Goal: Transaction & Acquisition: Subscribe to service/newsletter

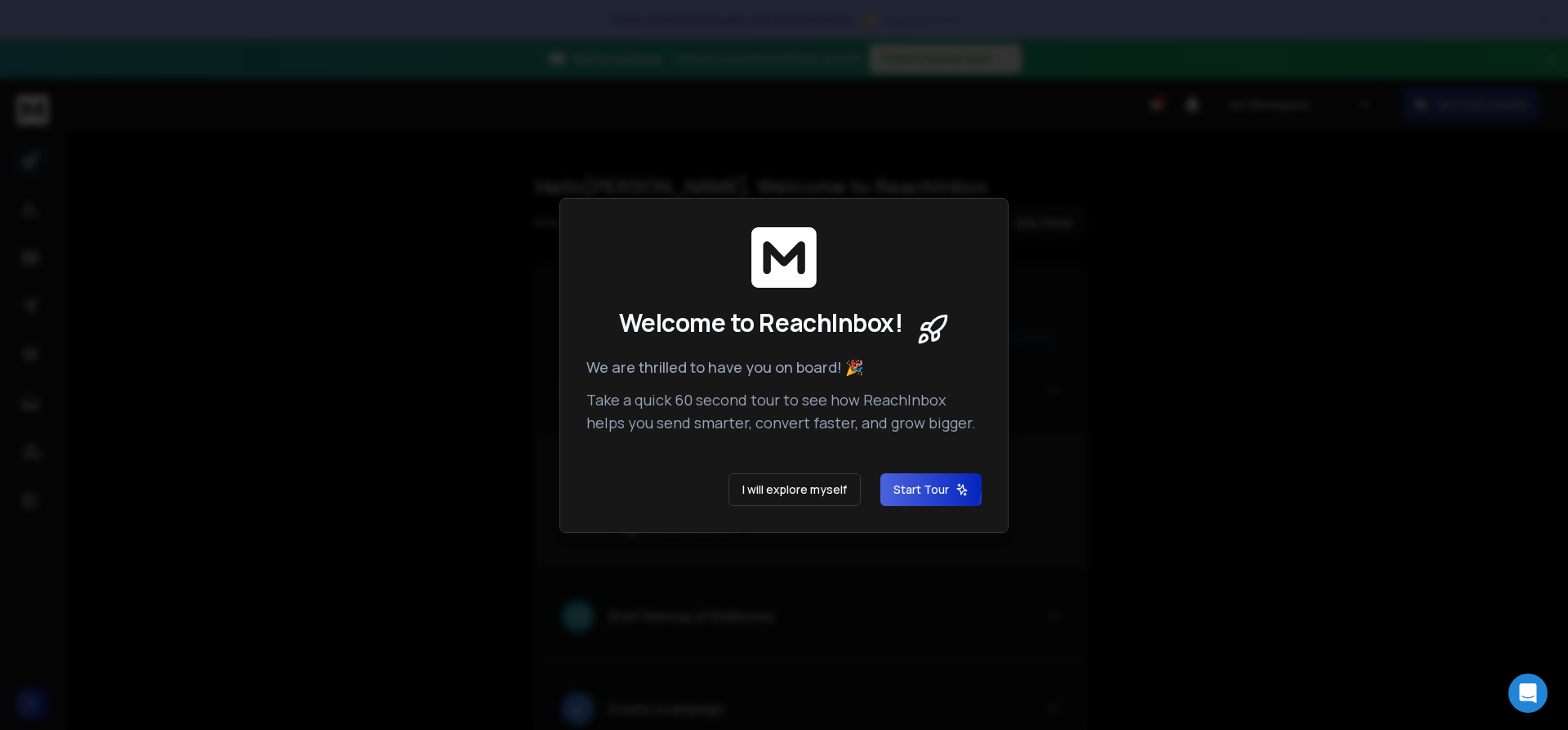
click at [917, 495] on span "Start Tour" at bounding box center [931, 489] width 75 height 16
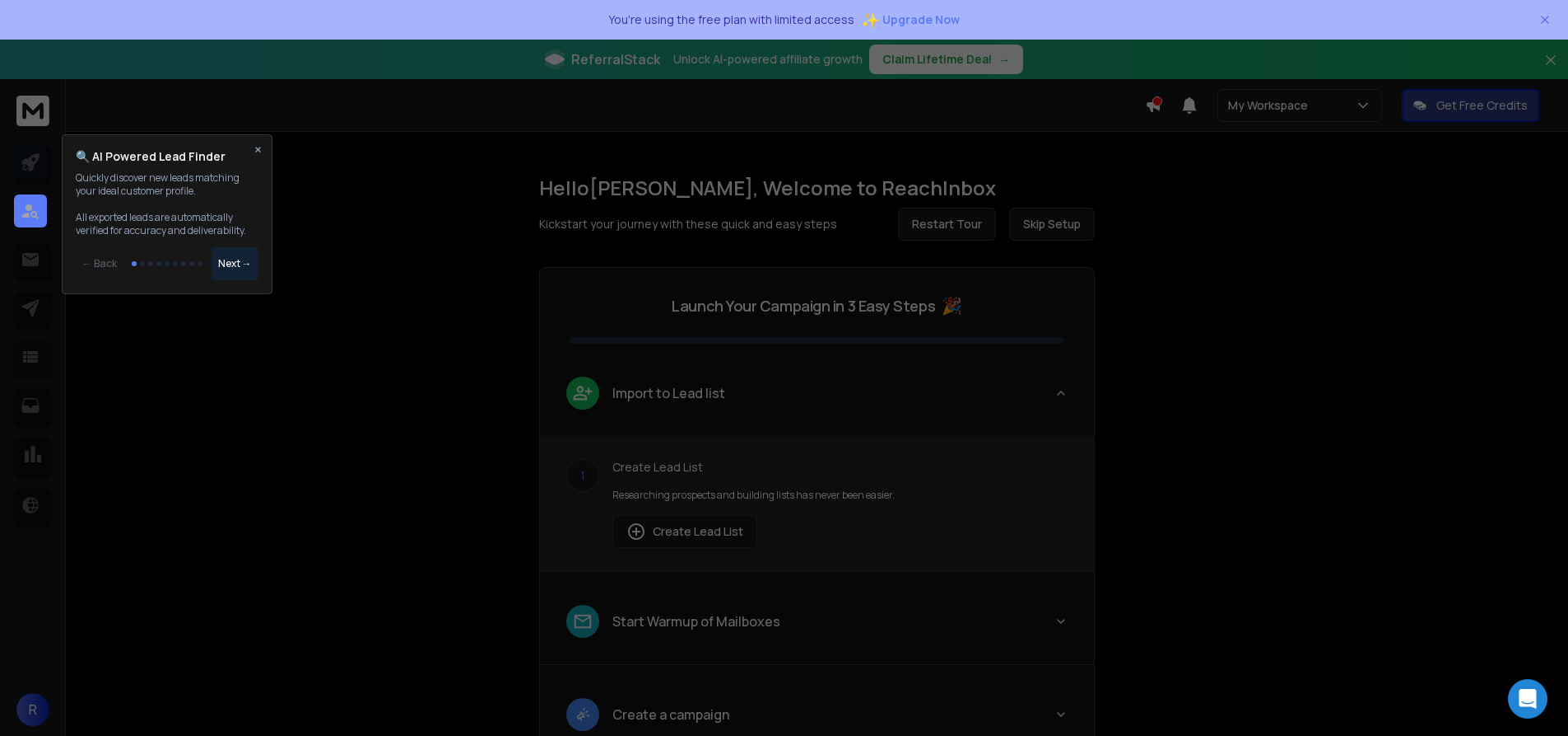
click at [224, 262] on button "Next →" at bounding box center [235, 263] width 47 height 33
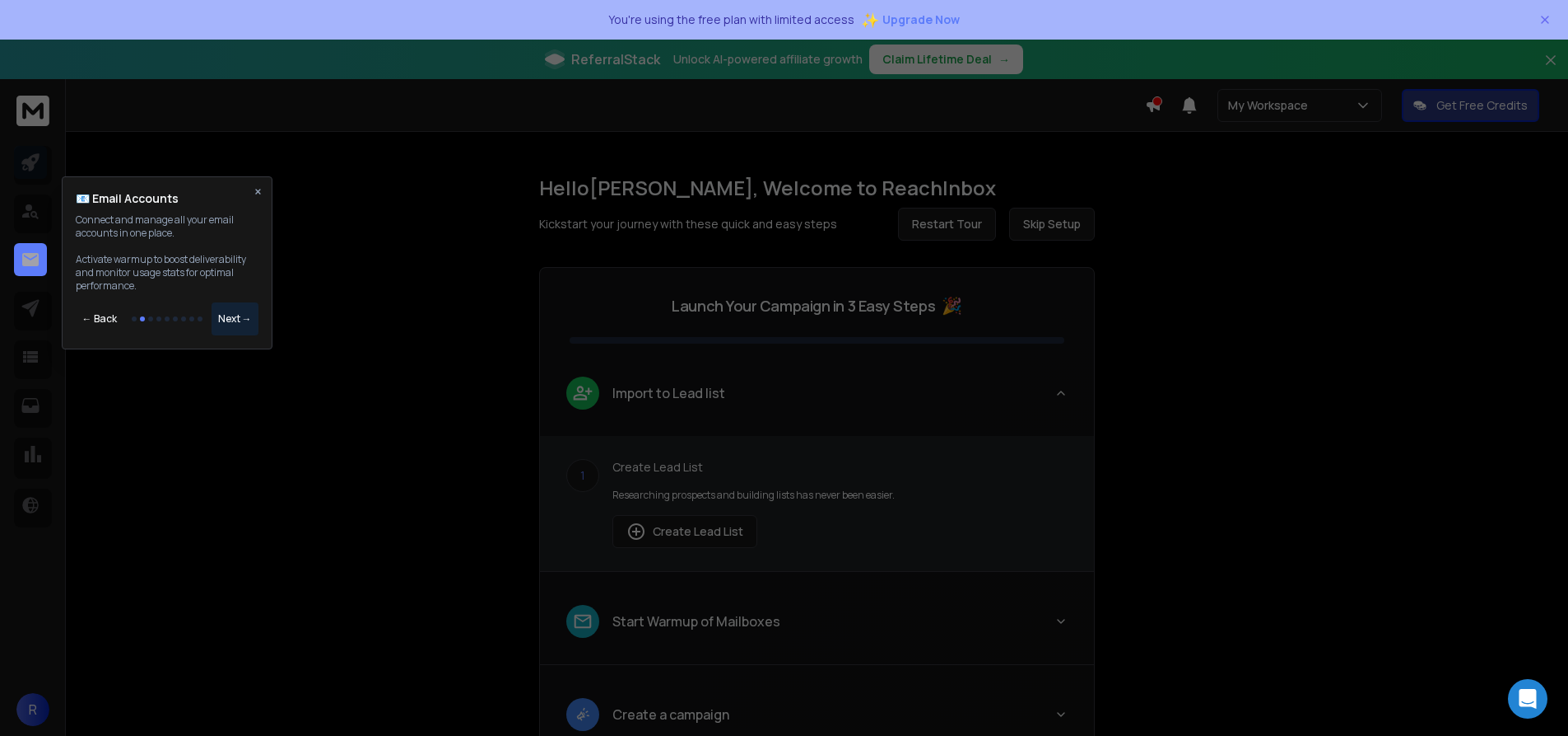
click at [230, 320] on button "Next →" at bounding box center [235, 319] width 47 height 33
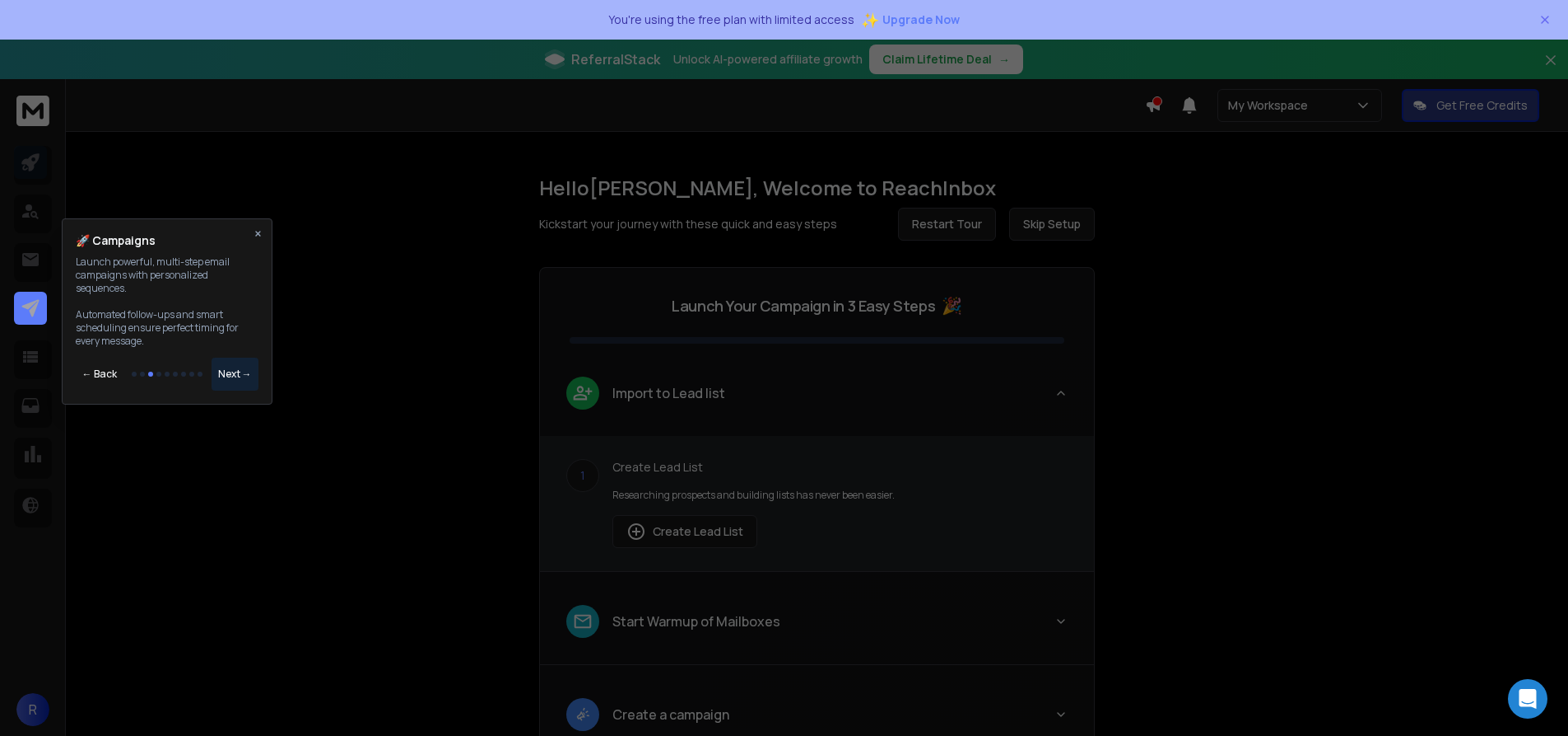
click at [238, 371] on button "Next →" at bounding box center [235, 374] width 47 height 33
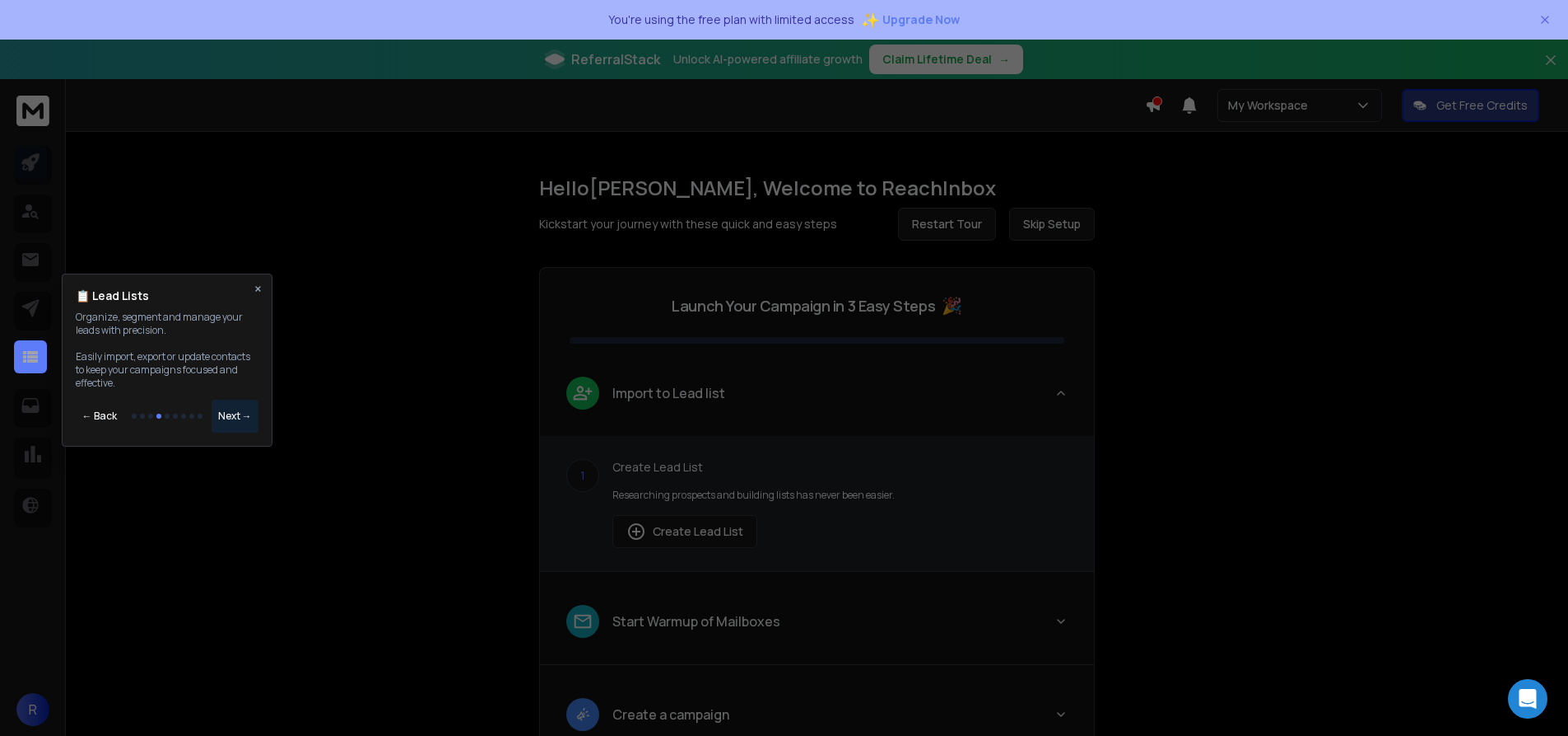
click at [236, 415] on button "Next →" at bounding box center [235, 416] width 47 height 33
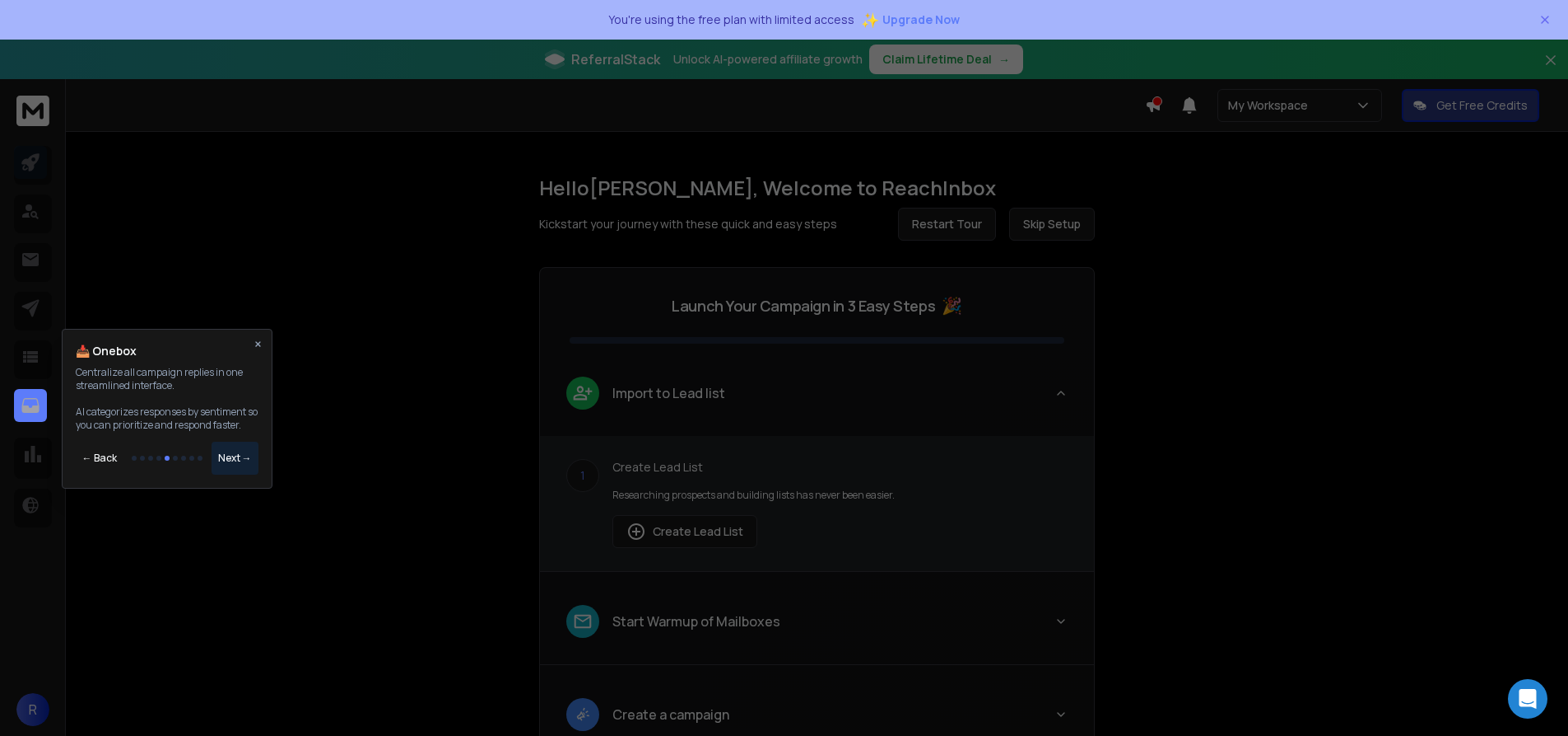
click at [238, 457] on button "Next →" at bounding box center [235, 458] width 47 height 33
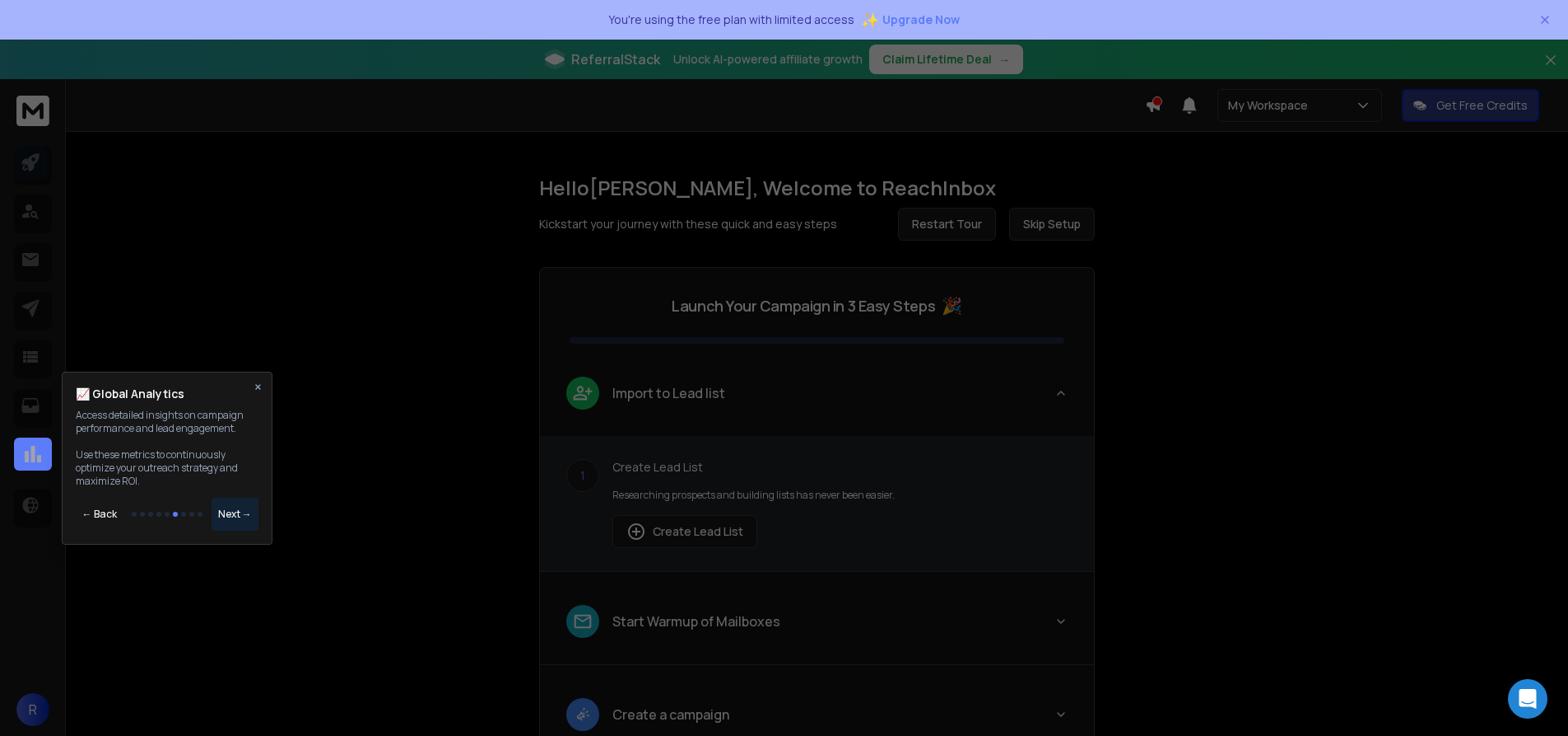
click at [243, 519] on button "Next →" at bounding box center [235, 514] width 47 height 33
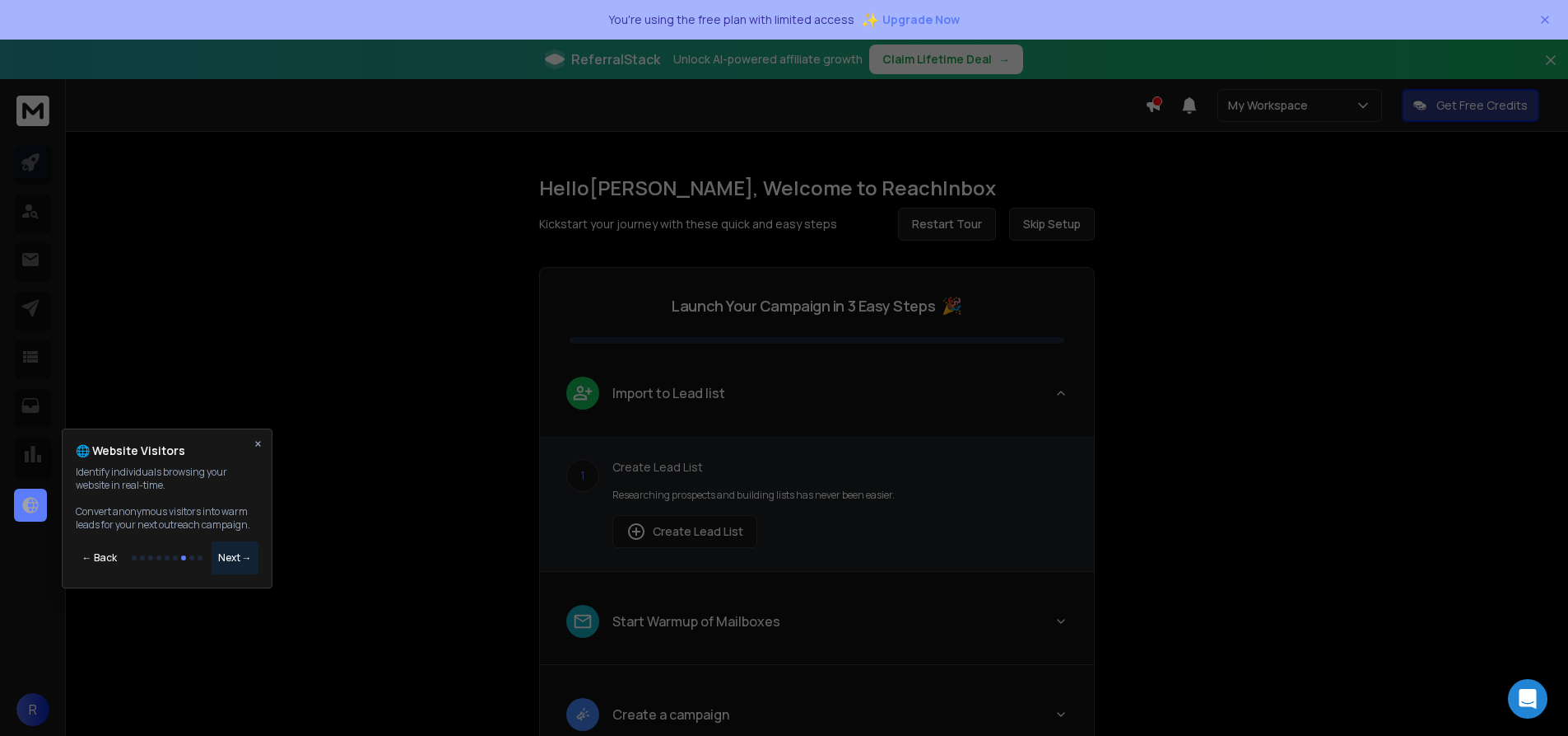
click at [228, 558] on button "Next →" at bounding box center [235, 558] width 47 height 33
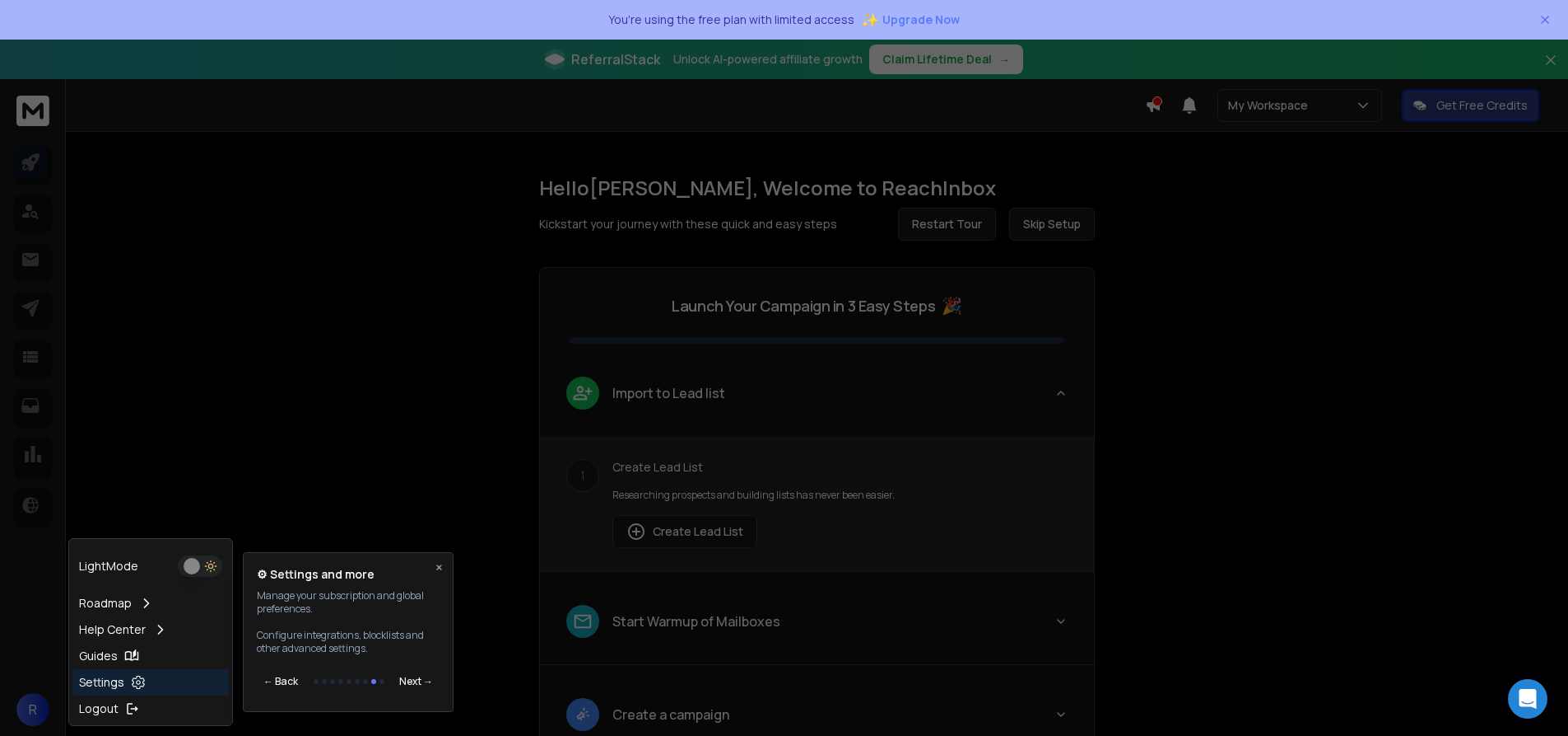
click at [360, 475] on div "Hello [PERSON_NAME] , Welcome to ReachInbox Kickstart your journey with these q…" at bounding box center [817, 466] width 1450 height 636
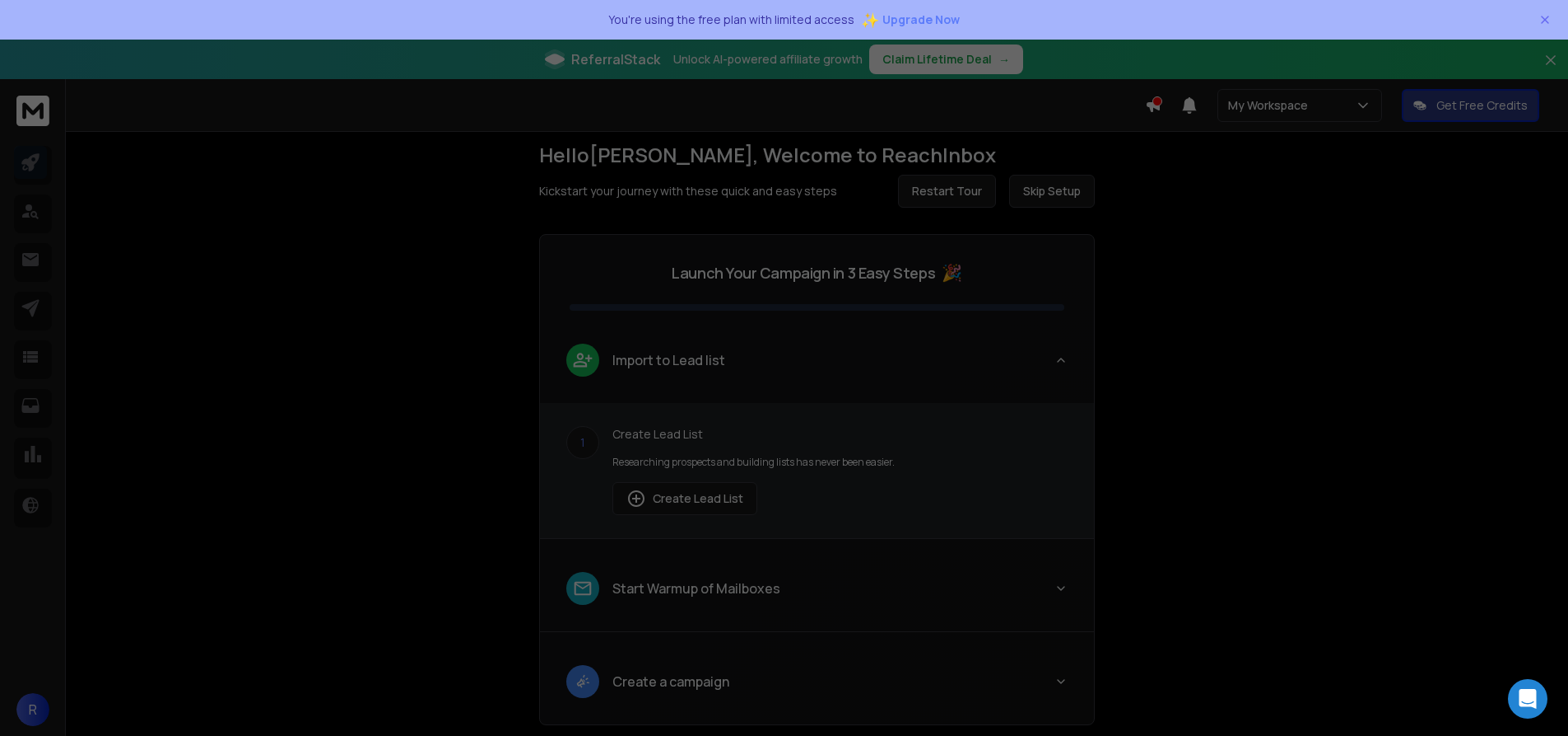
scroll to position [65, 0]
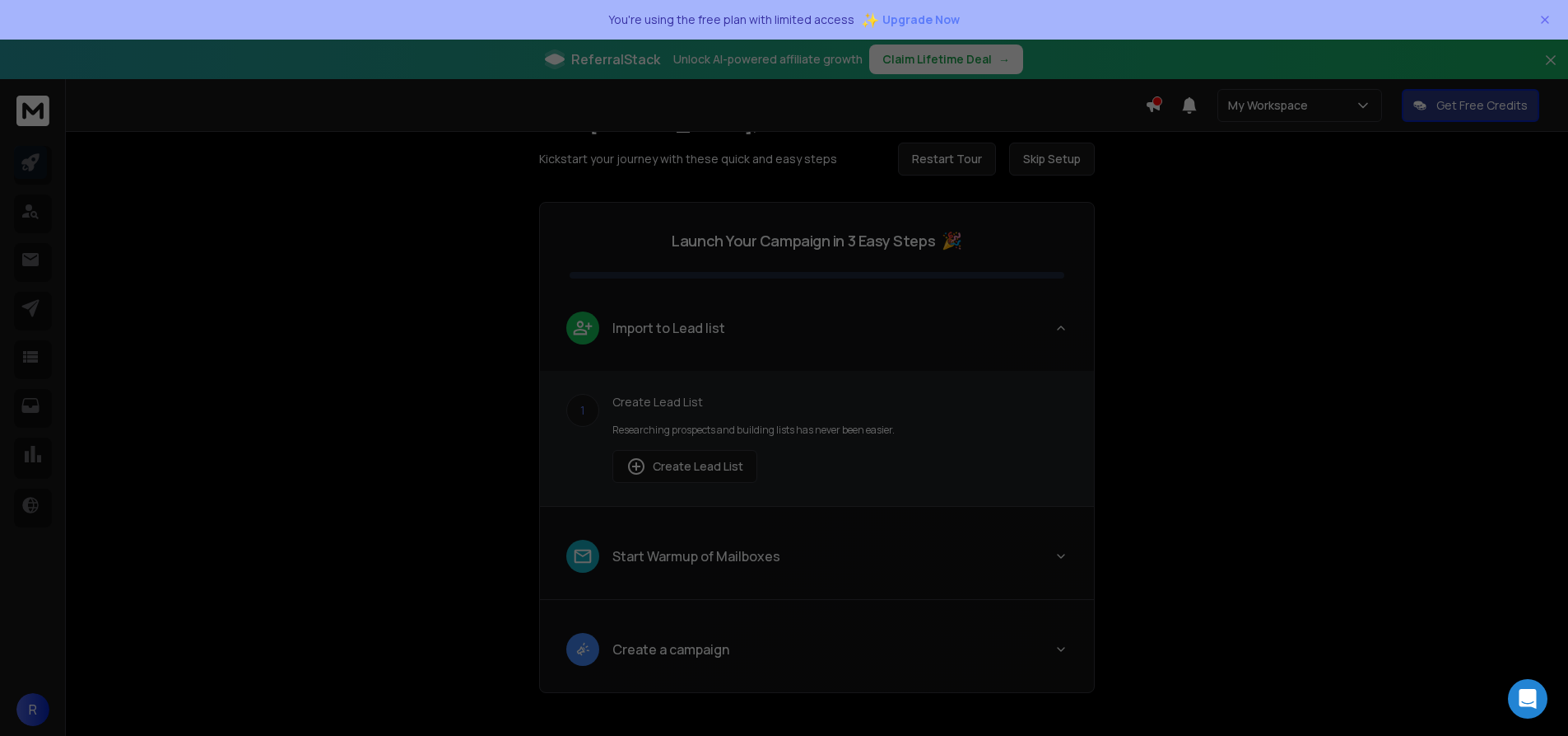
click at [1274, 468] on div "Hello [PERSON_NAME] , Welcome to ReachInbox Kickstart your journey with these q…" at bounding box center [817, 401] width 1450 height 636
click at [1305, 315] on div "Hello [PERSON_NAME] , Welcome to ReachInbox Kickstart your journey with these q…" at bounding box center [817, 401] width 1450 height 636
click at [1540, 17] on icon "Close notification" at bounding box center [1545, 19] width 13 height 13
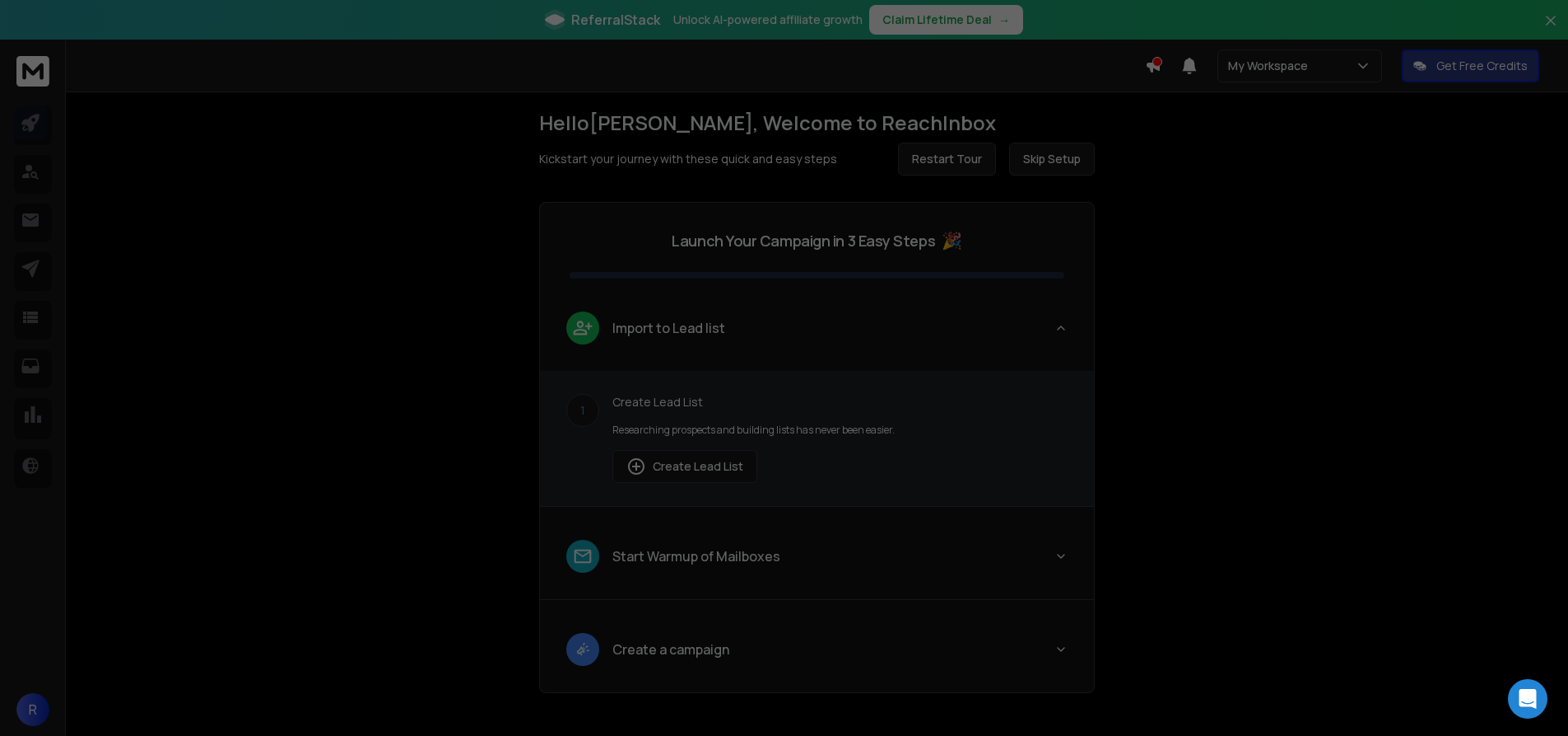
click at [1554, 22] on icon "Close banner" at bounding box center [1551, 20] width 15 height 15
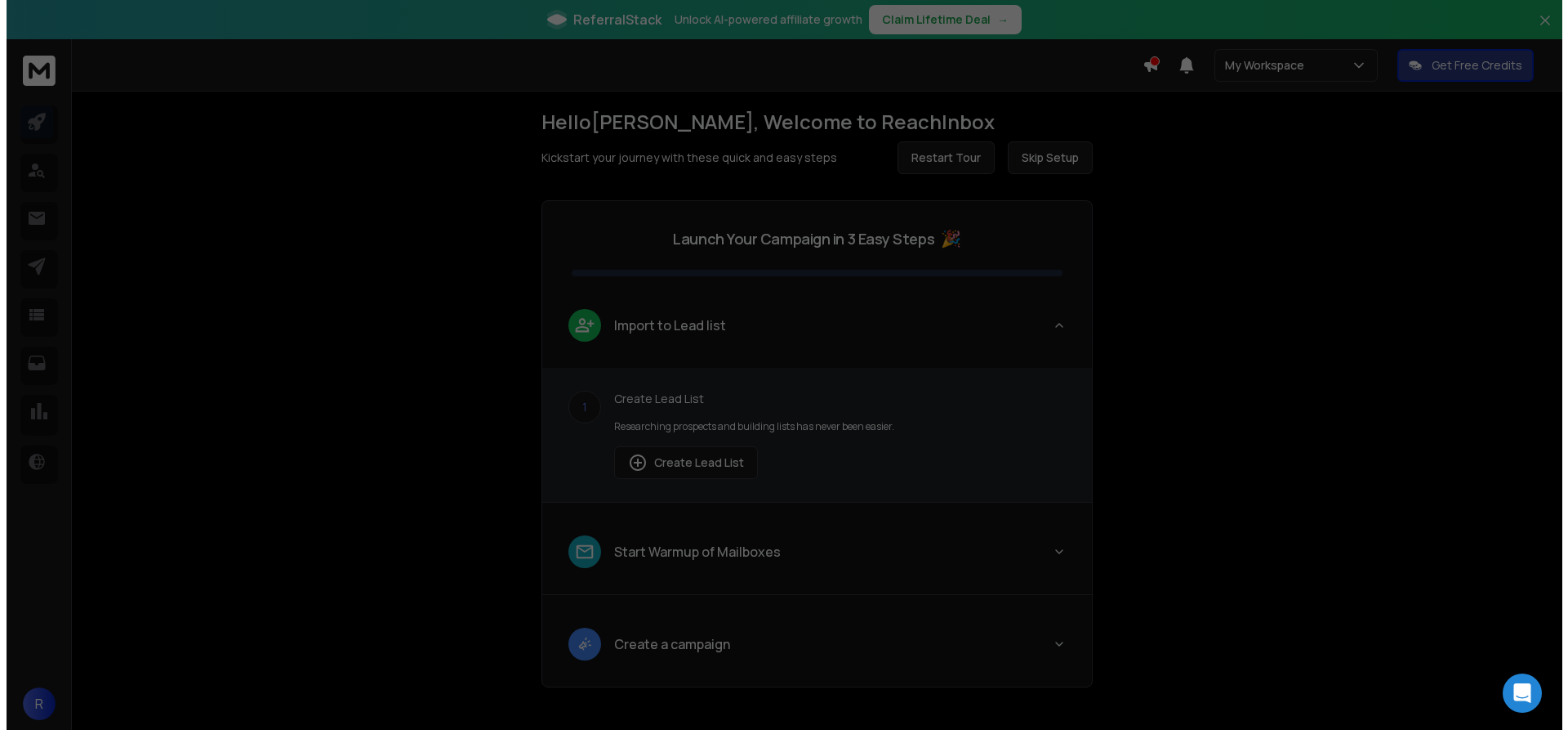
scroll to position [0, 0]
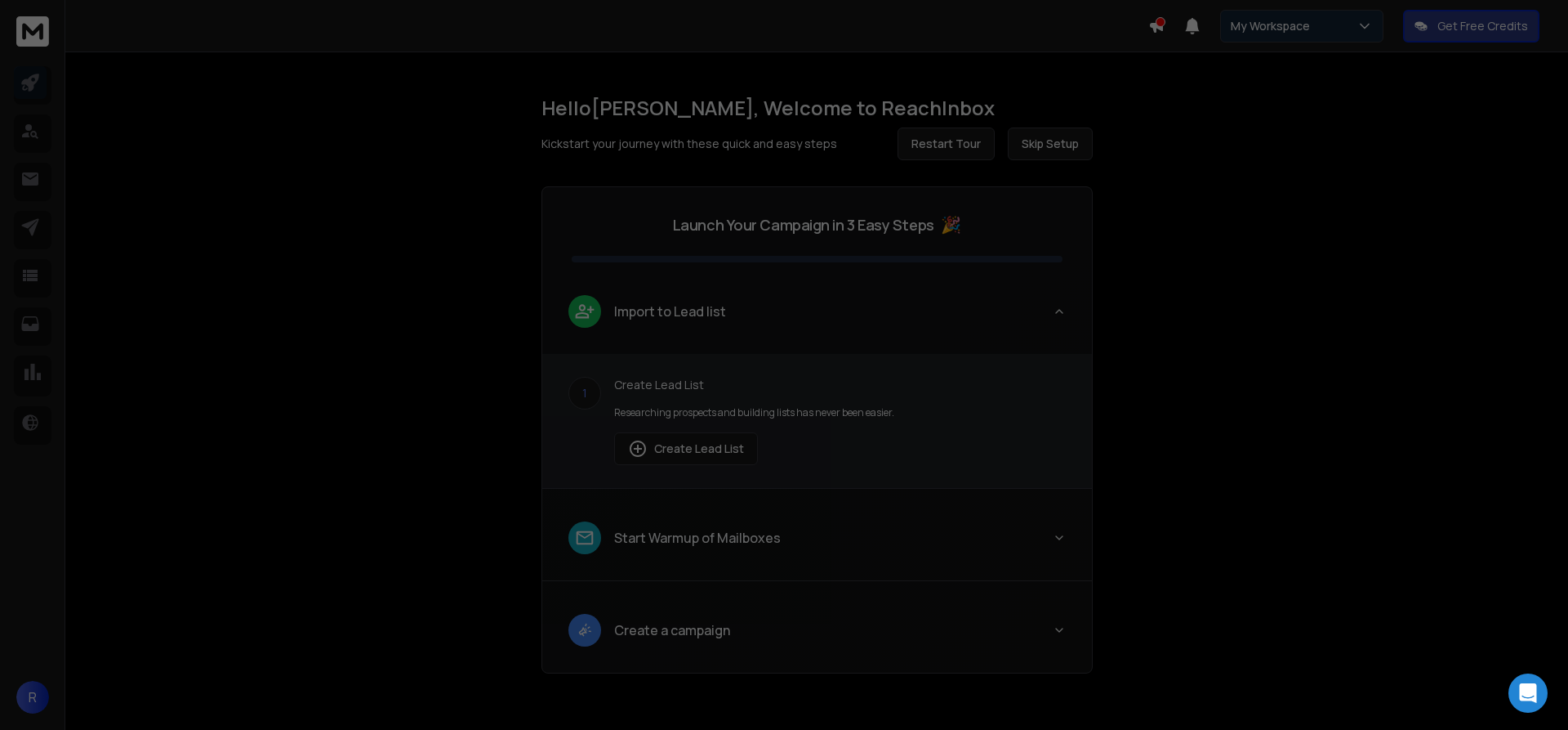
click at [1366, 23] on icon "button" at bounding box center [1364, 25] width 16 height 16
click at [23, 423] on div at bounding box center [32, 425] width 37 height 38
click at [29, 424] on div at bounding box center [32, 425] width 37 height 38
click at [34, 376] on div at bounding box center [32, 376] width 37 height 41
click at [34, 704] on span "R" at bounding box center [32, 697] width 32 height 32
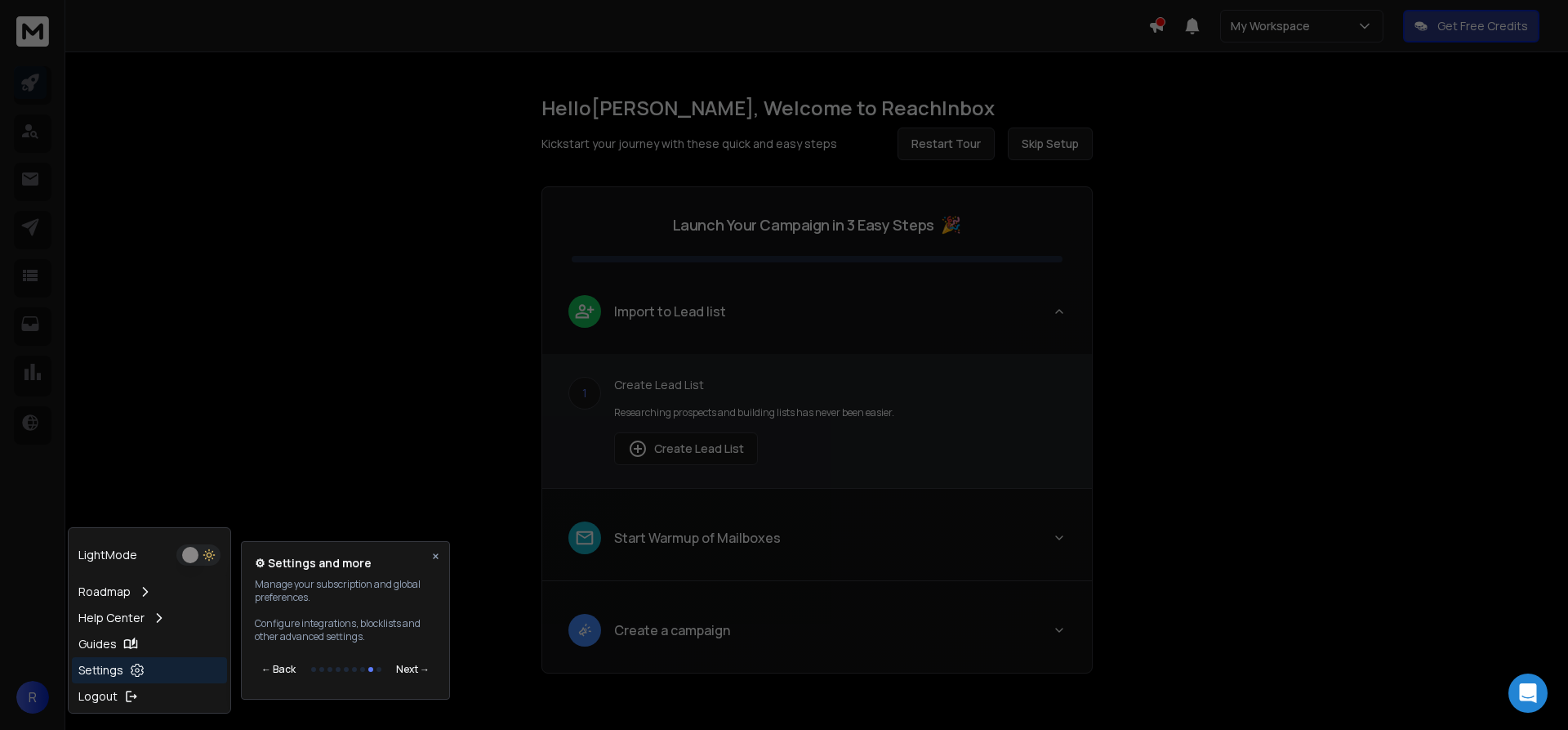
click at [103, 665] on p "Settings" at bounding box center [100, 670] width 45 height 16
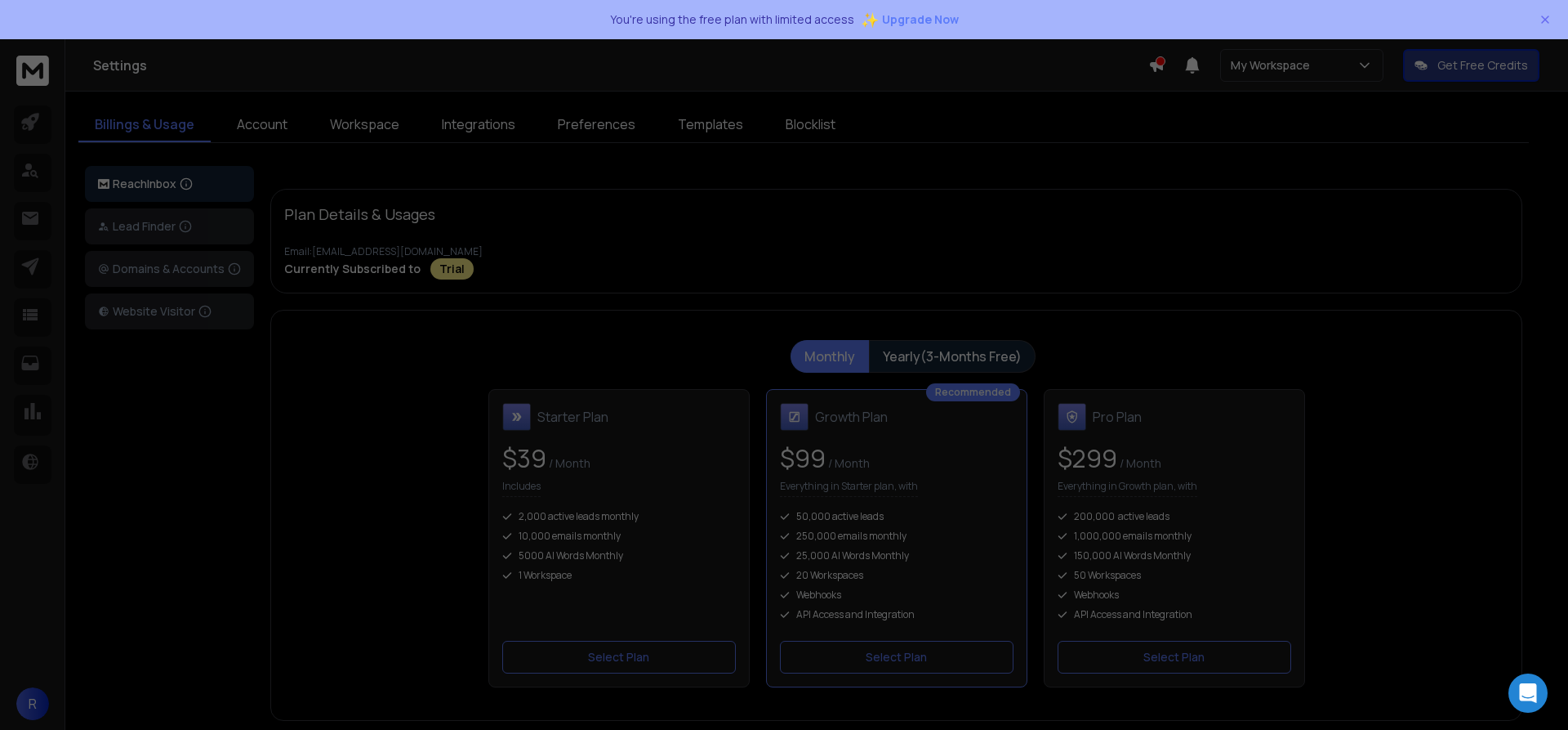
click at [911, 349] on button "Yearly(3-Months Free)" at bounding box center [952, 356] width 166 height 32
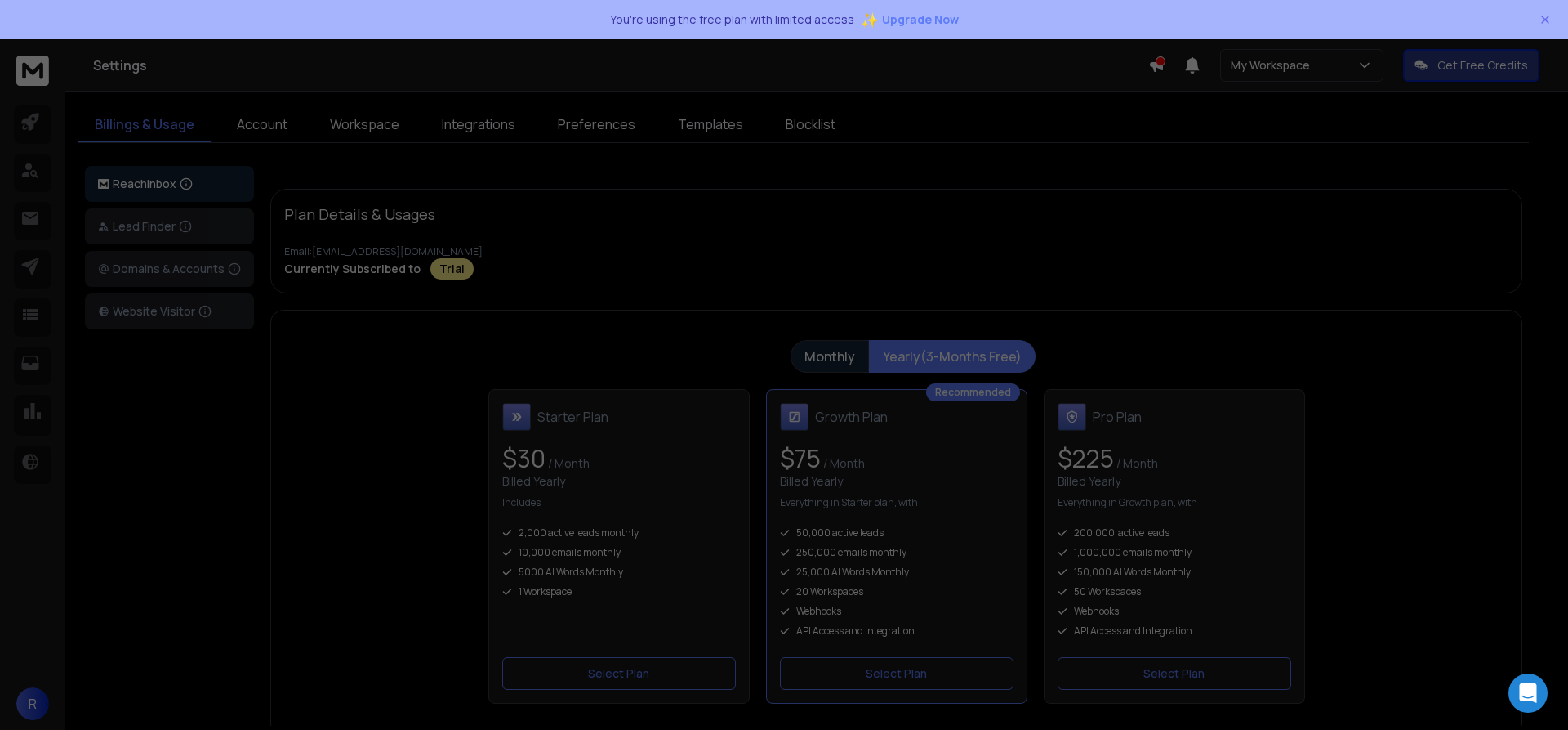
click at [833, 354] on button "Monthly" at bounding box center [830, 356] width 78 height 32
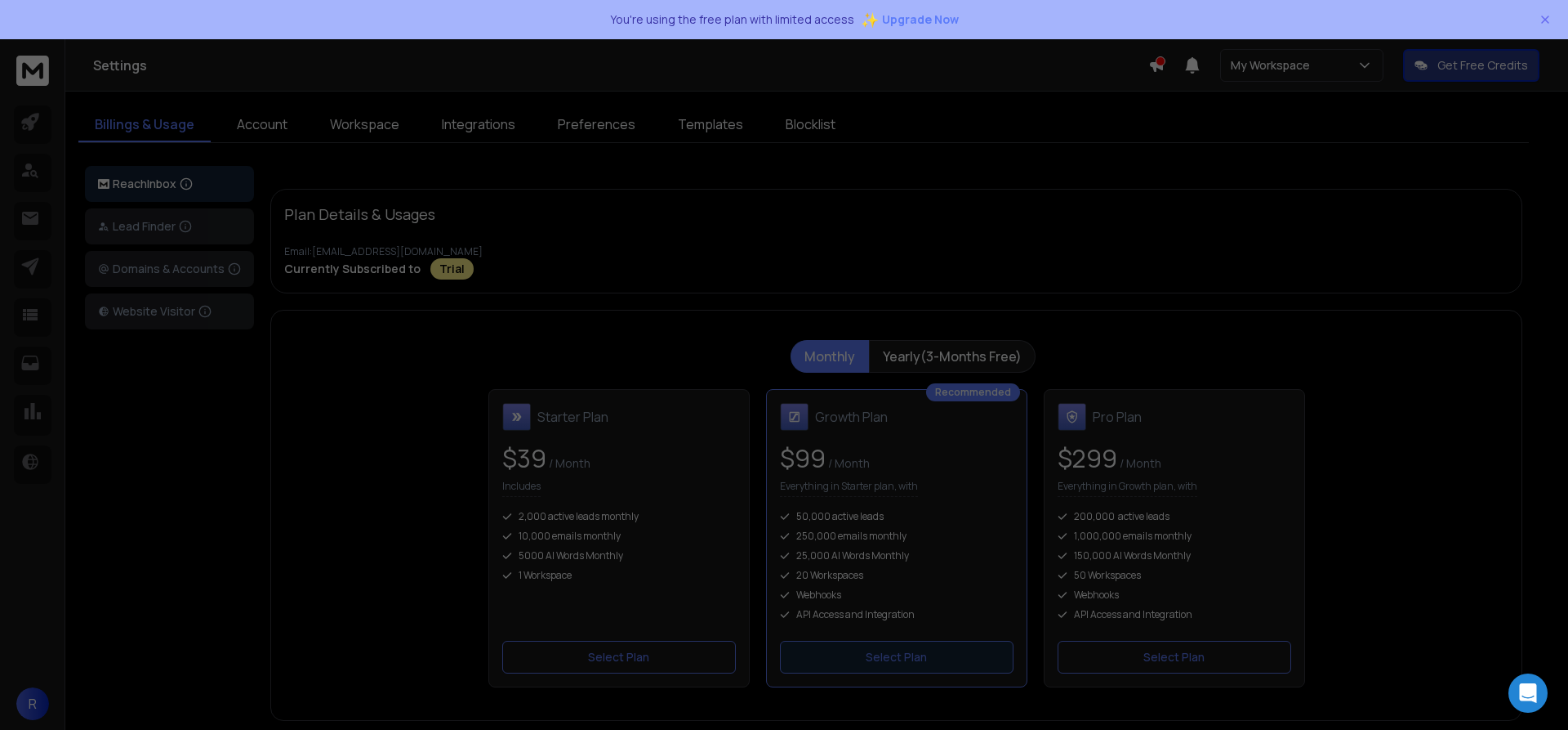
click at [866, 659] on button "Select Plan" at bounding box center [896, 657] width 234 height 32
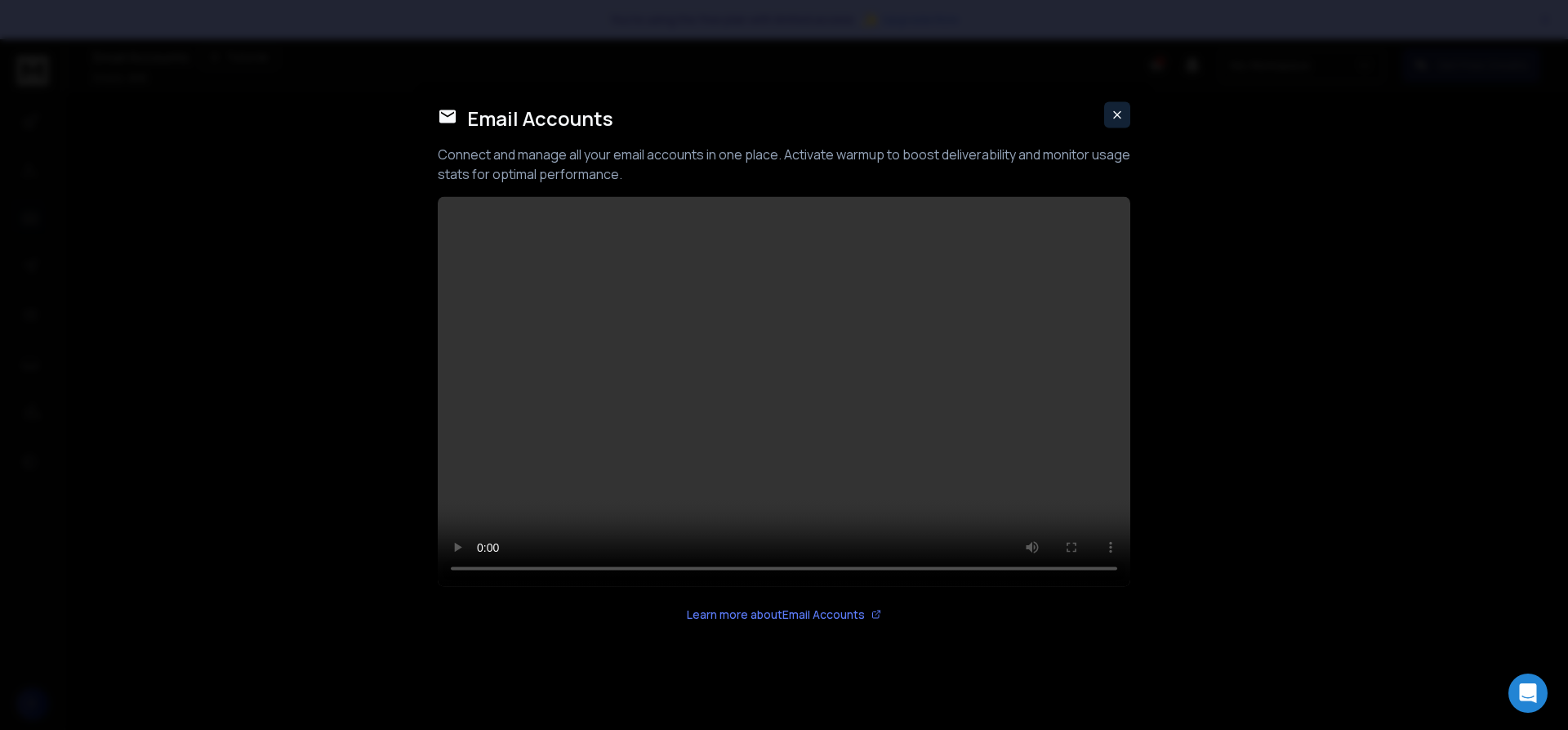
click at [1125, 122] on button at bounding box center [1117, 114] width 26 height 26
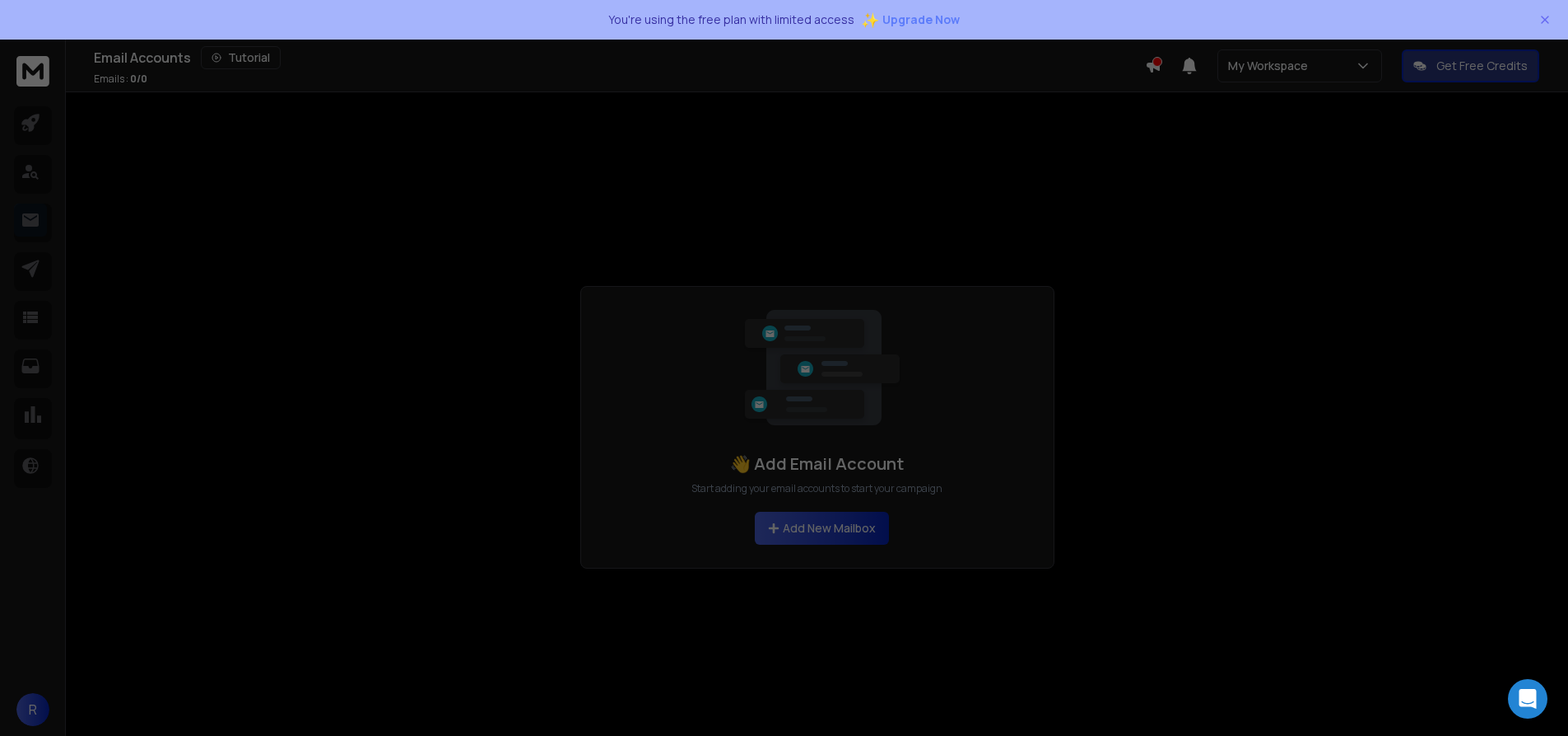
click at [1172, 344] on div "👋 Add Email Account Start adding your email accounts to start your campaign Add…" at bounding box center [817, 428] width 1450 height 283
click at [33, 710] on span "R" at bounding box center [33, 709] width 33 height 33
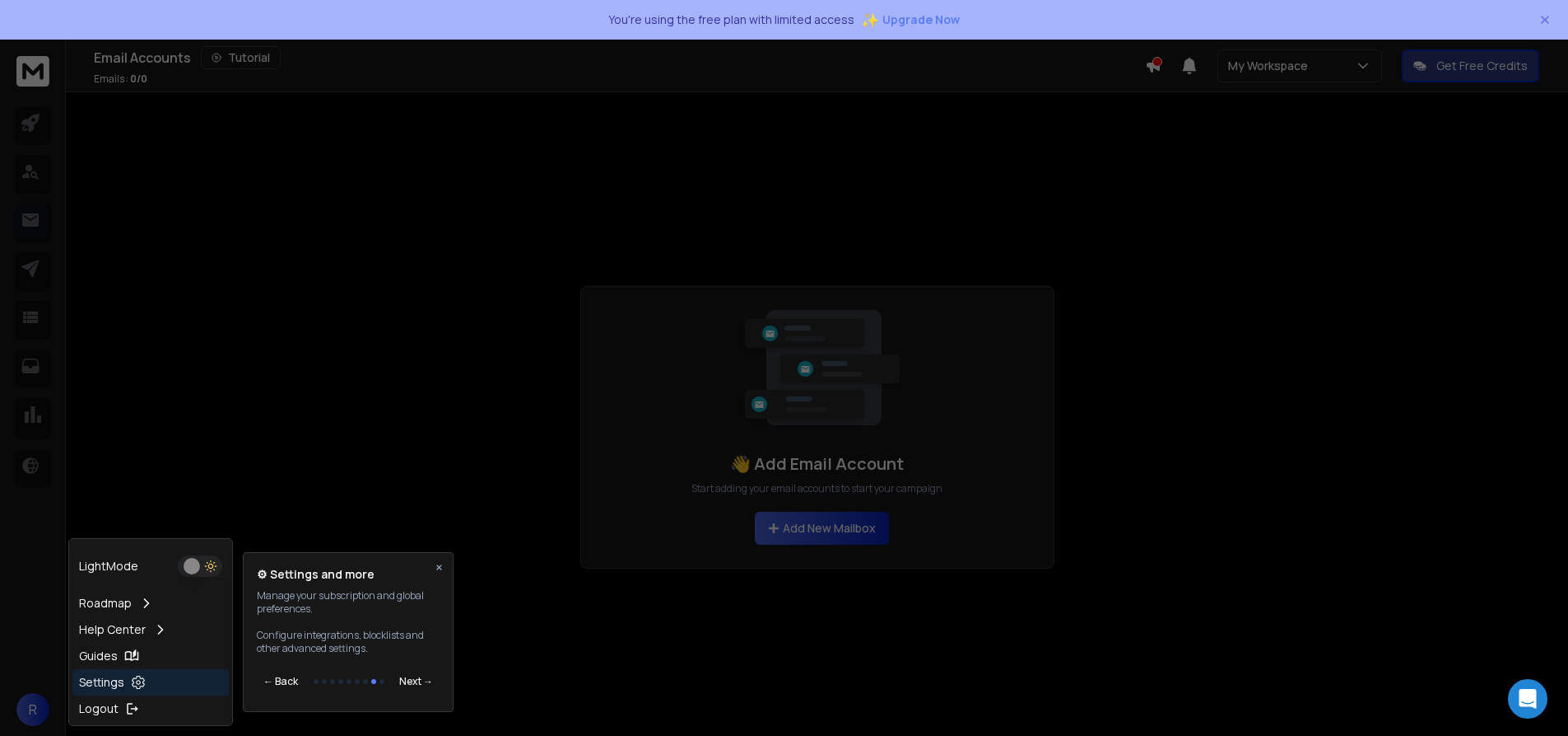
click at [101, 683] on p "Settings" at bounding box center [101, 681] width 45 height 16
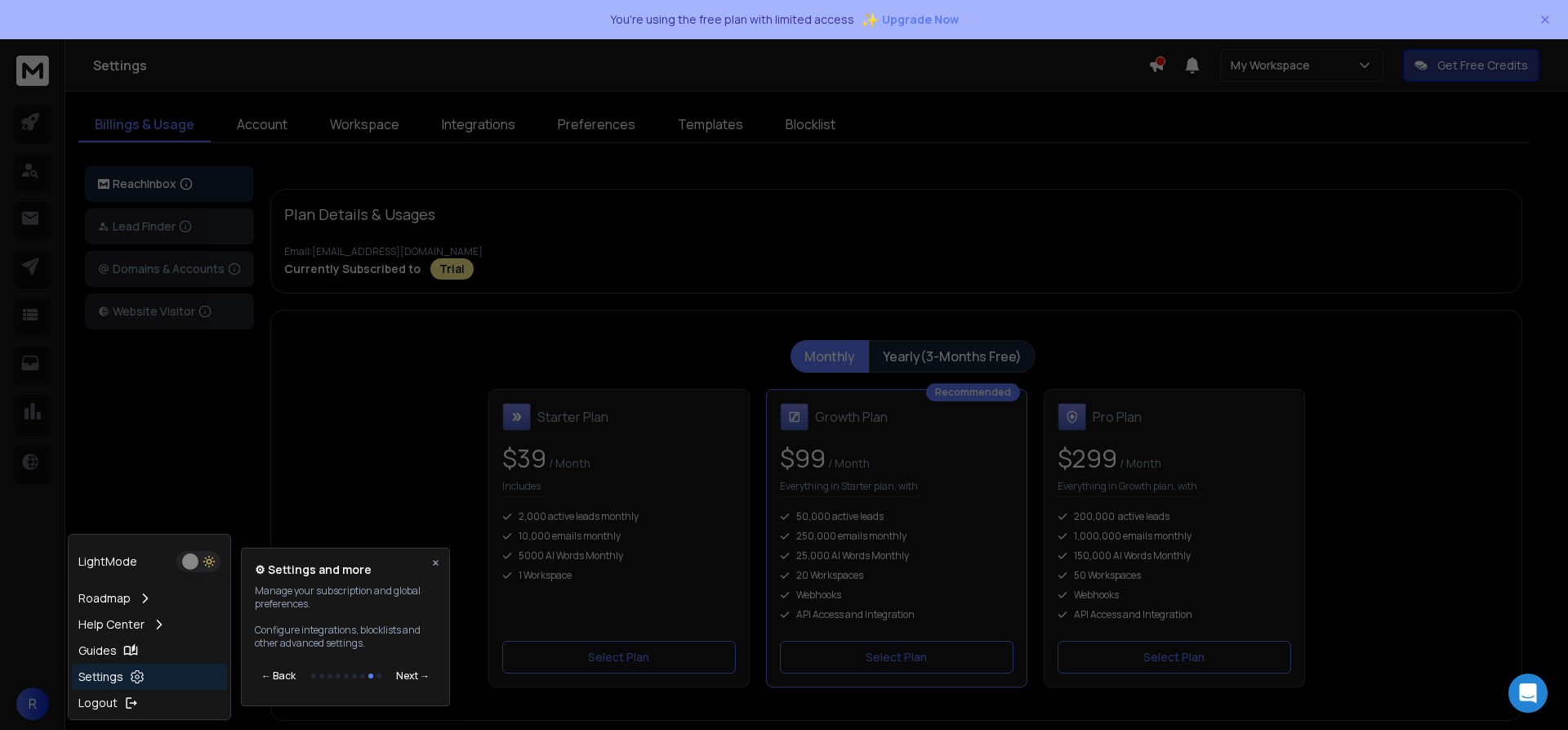
click at [933, 360] on button "Yearly(3-Months Free)" at bounding box center [952, 356] width 166 height 32
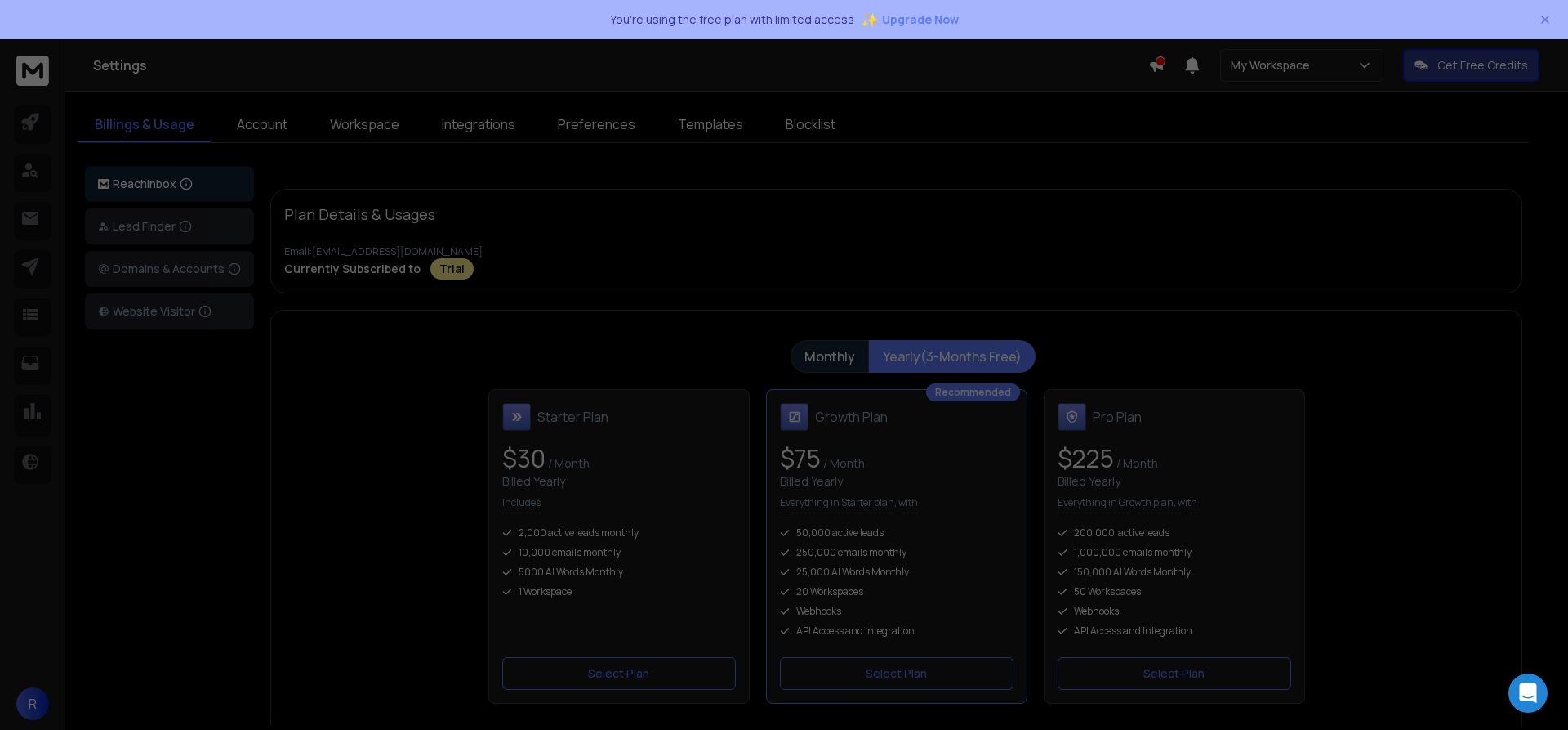
click at [836, 356] on button "Monthly" at bounding box center [830, 356] width 78 height 32
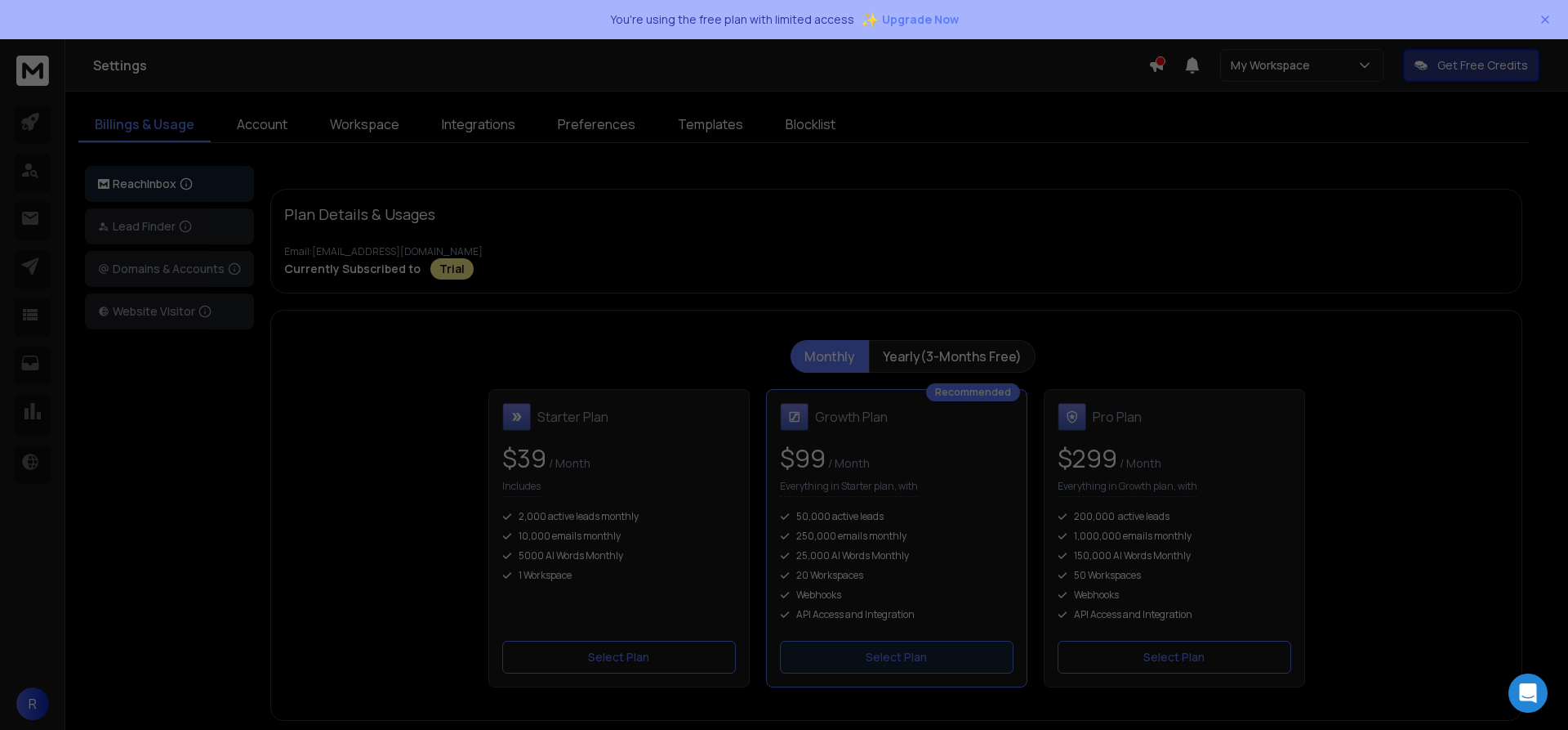
click at [911, 661] on button "Select Plan" at bounding box center [896, 657] width 234 height 32
